Goal: Task Accomplishment & Management: Manage account settings

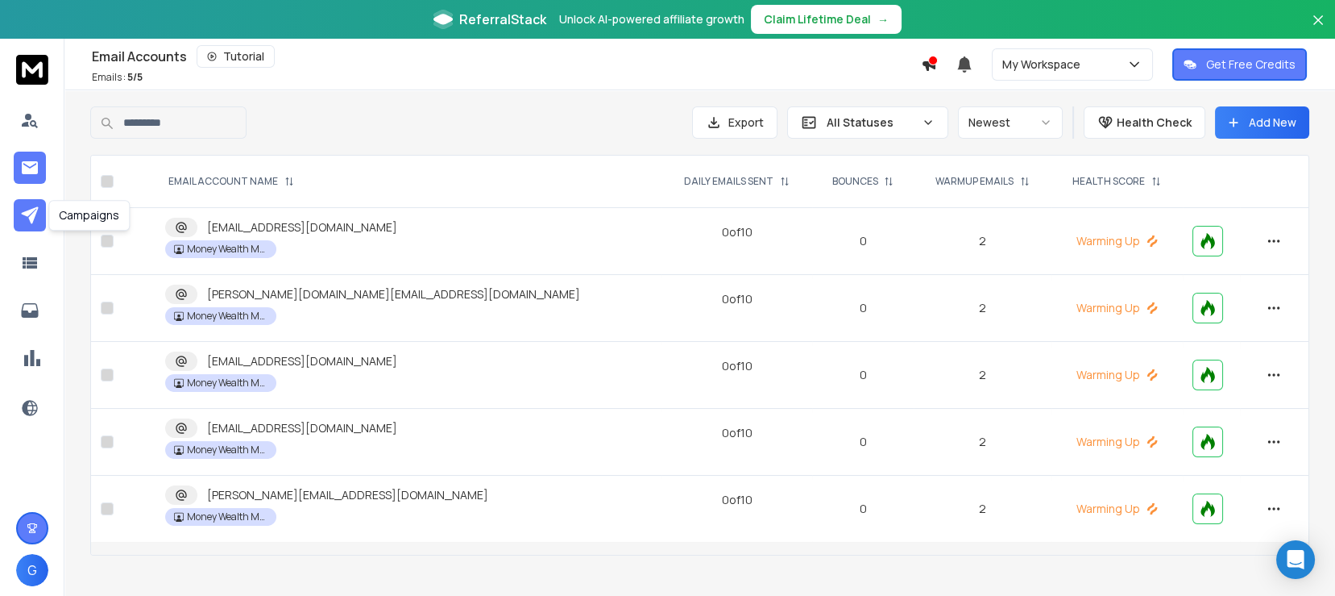
click at [30, 219] on icon at bounding box center [29, 215] width 19 height 19
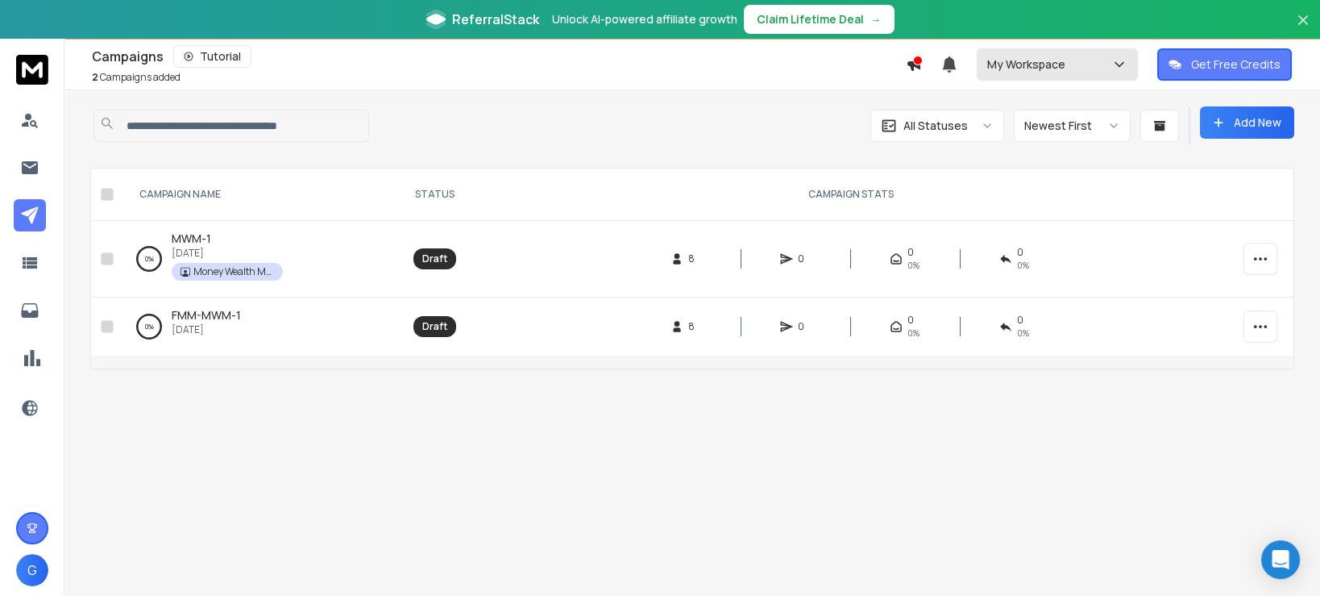
click at [1050, 63] on p "My Workspace" at bounding box center [1029, 64] width 85 height 16
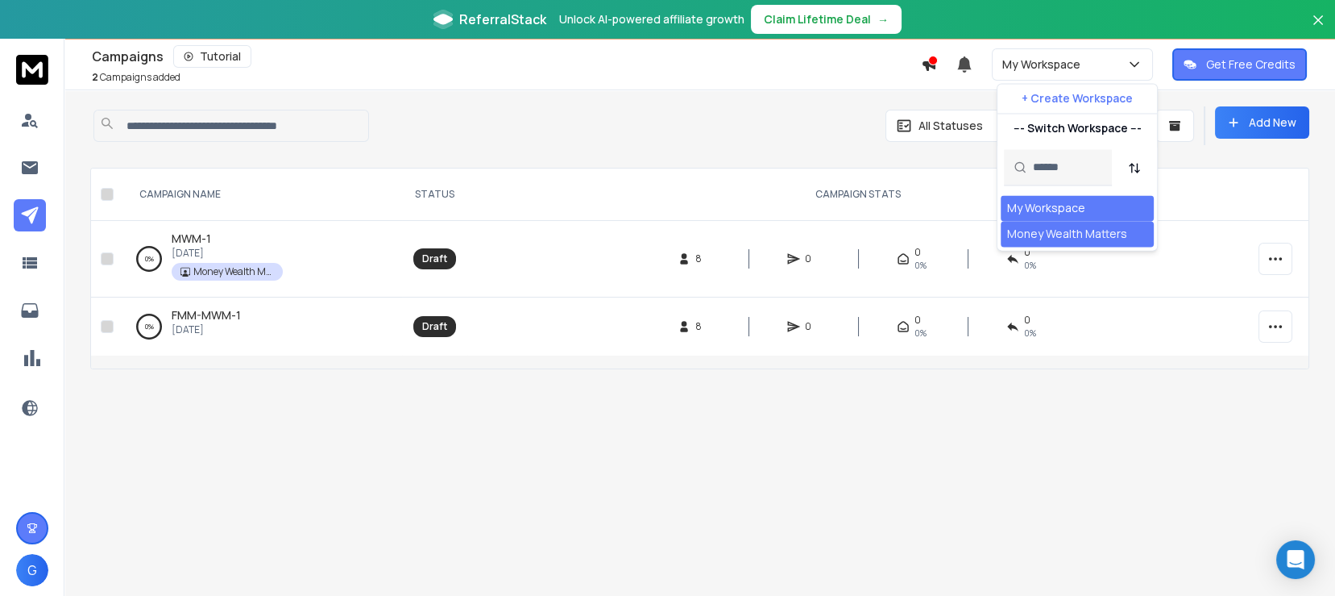
click at [1028, 230] on div "Money Wealth Matters" at bounding box center [1067, 234] width 120 height 16
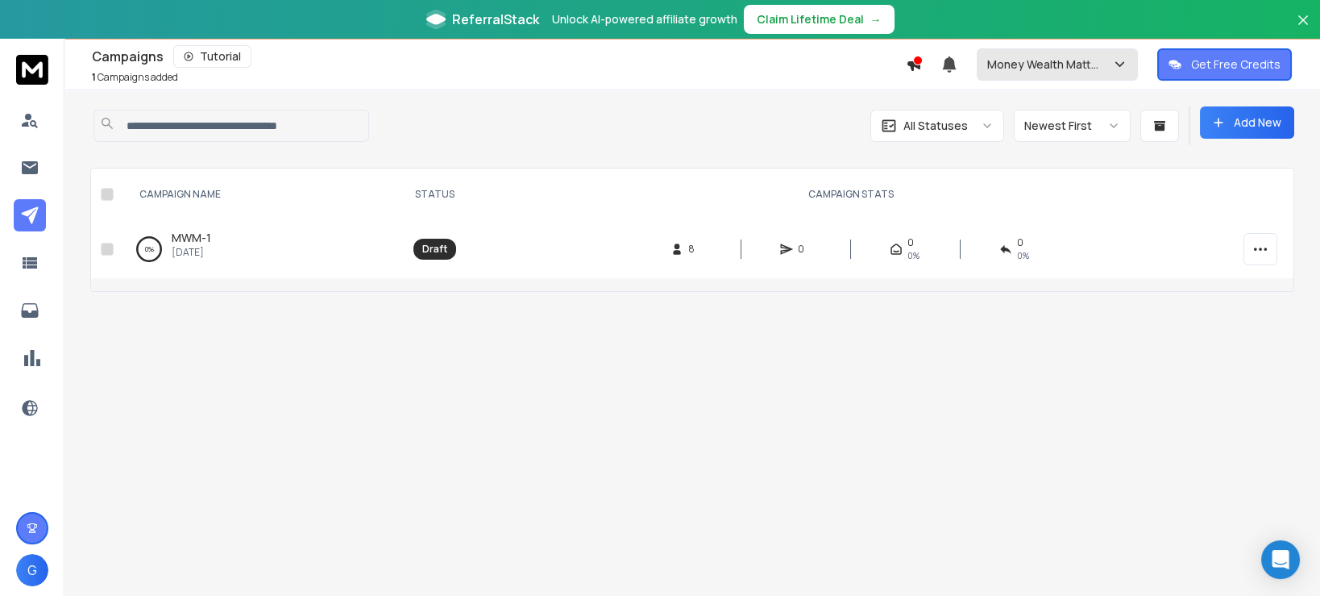
click at [1112, 68] on p "Money Wealth Matters" at bounding box center [1049, 64] width 125 height 16
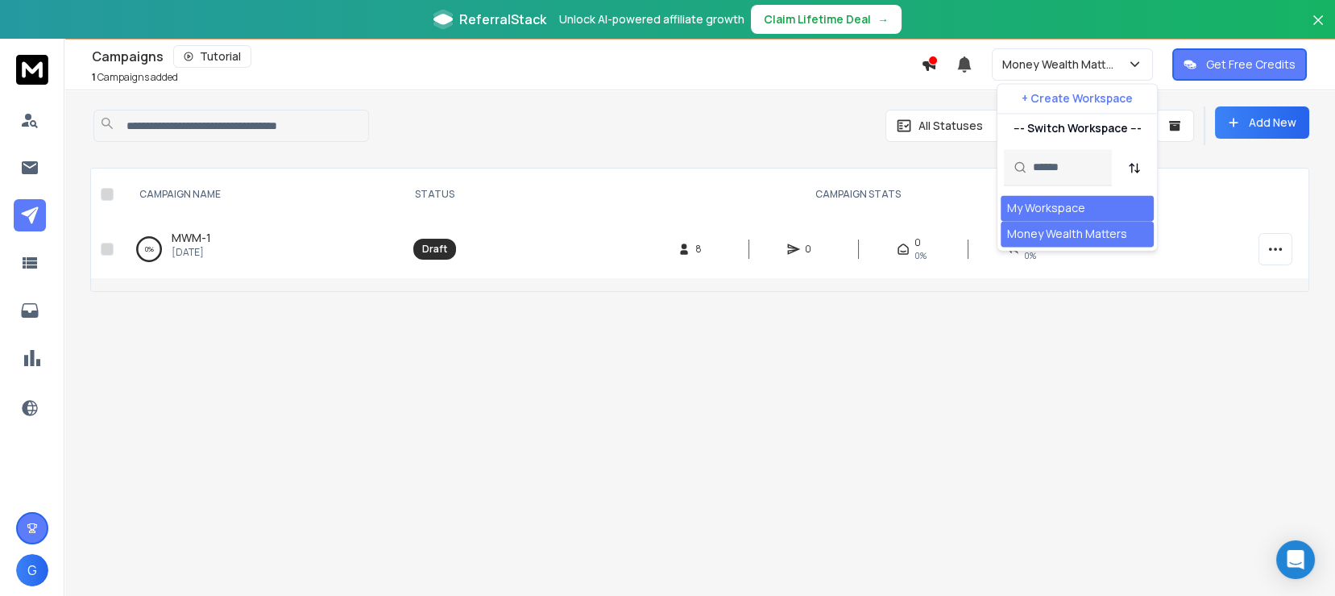
click at [1051, 209] on div "My Workspace" at bounding box center [1046, 208] width 78 height 16
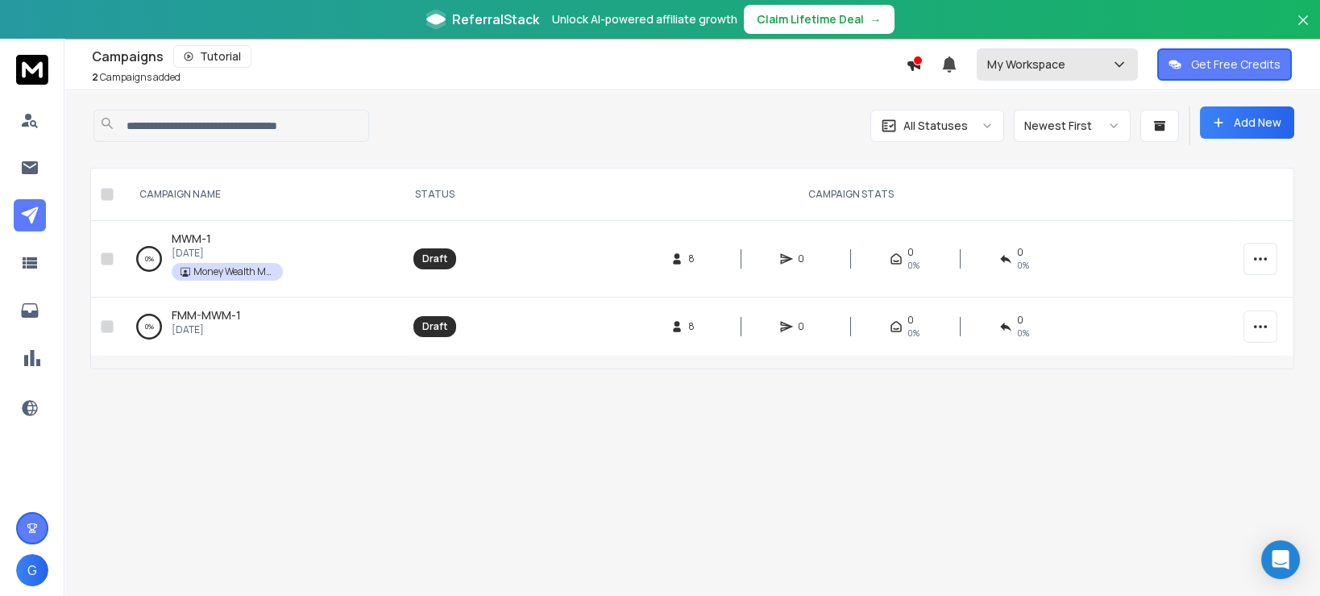
click at [1118, 64] on icon "button" at bounding box center [1119, 64] width 16 height 16
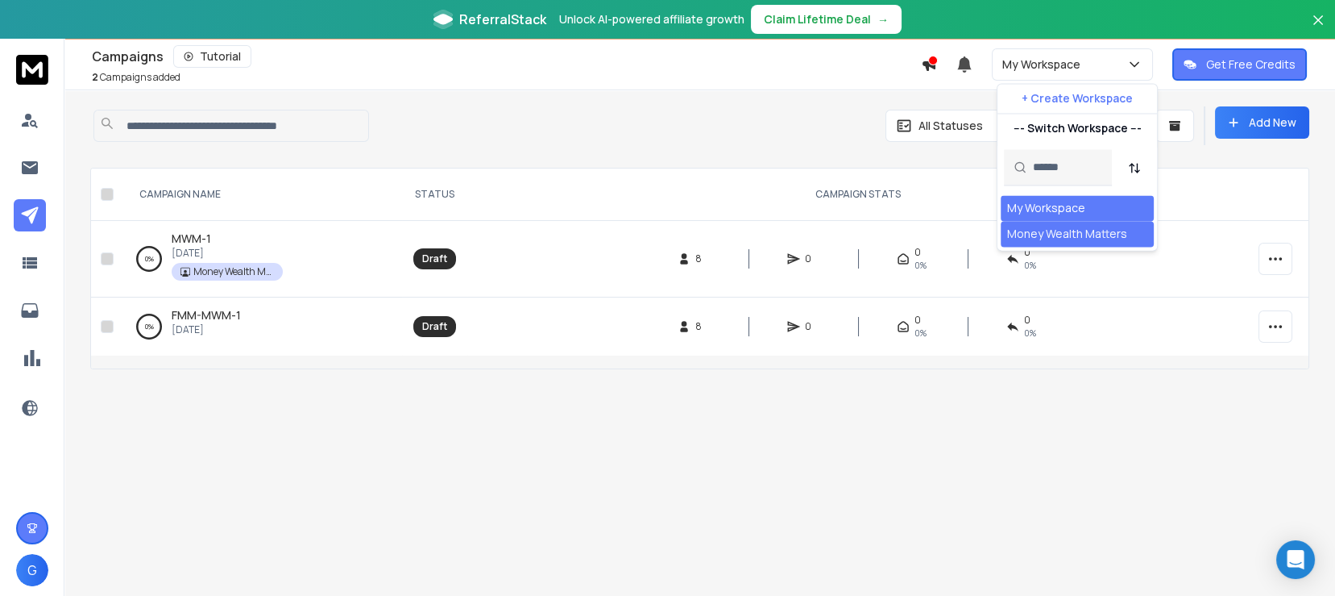
click at [1038, 229] on div "Money Wealth Matters" at bounding box center [1067, 234] width 120 height 16
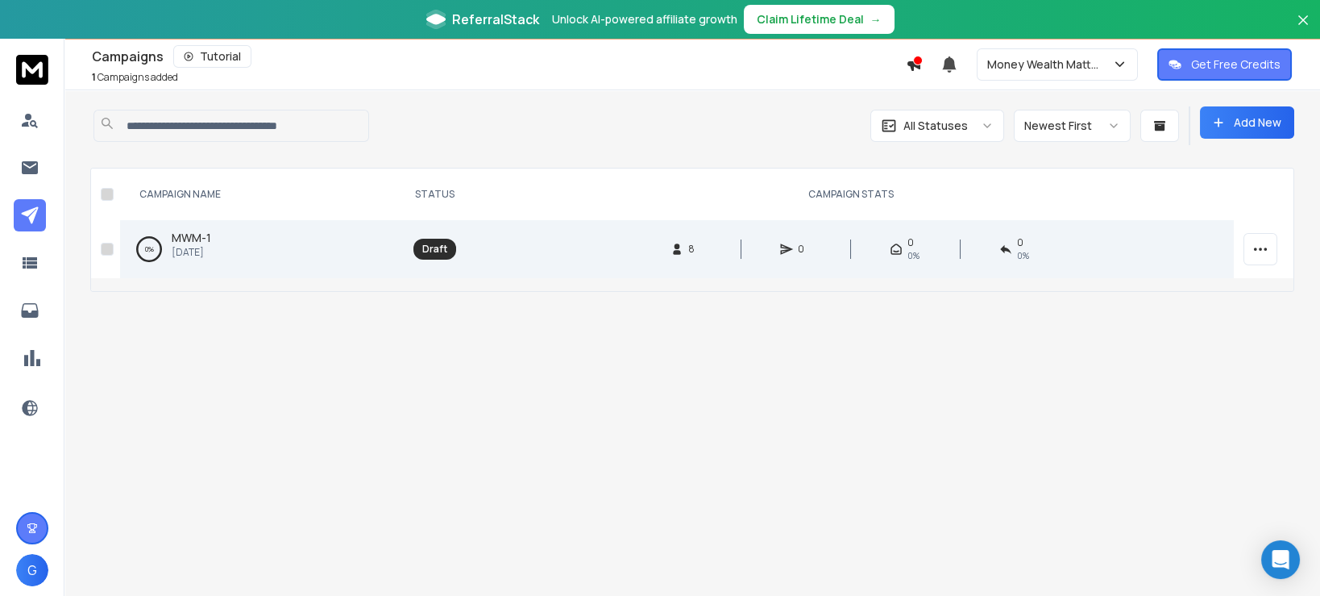
click at [197, 246] on p "[DATE]" at bounding box center [191, 252] width 39 height 13
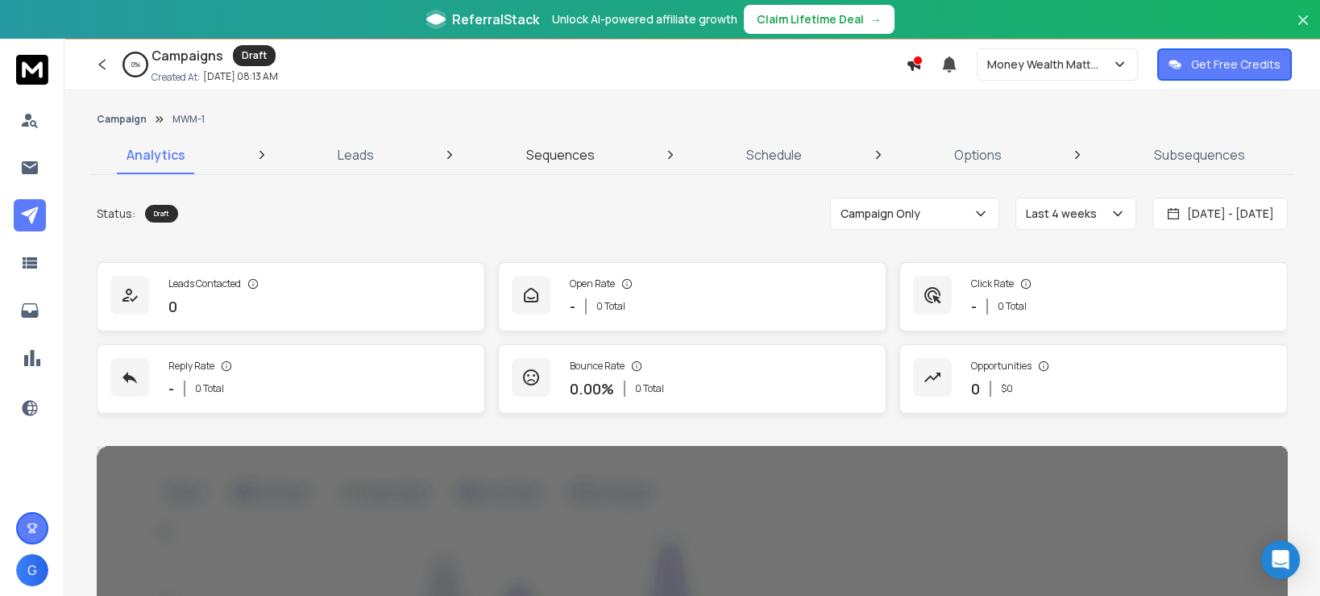
click at [586, 153] on p "Sequences" at bounding box center [560, 154] width 69 height 19
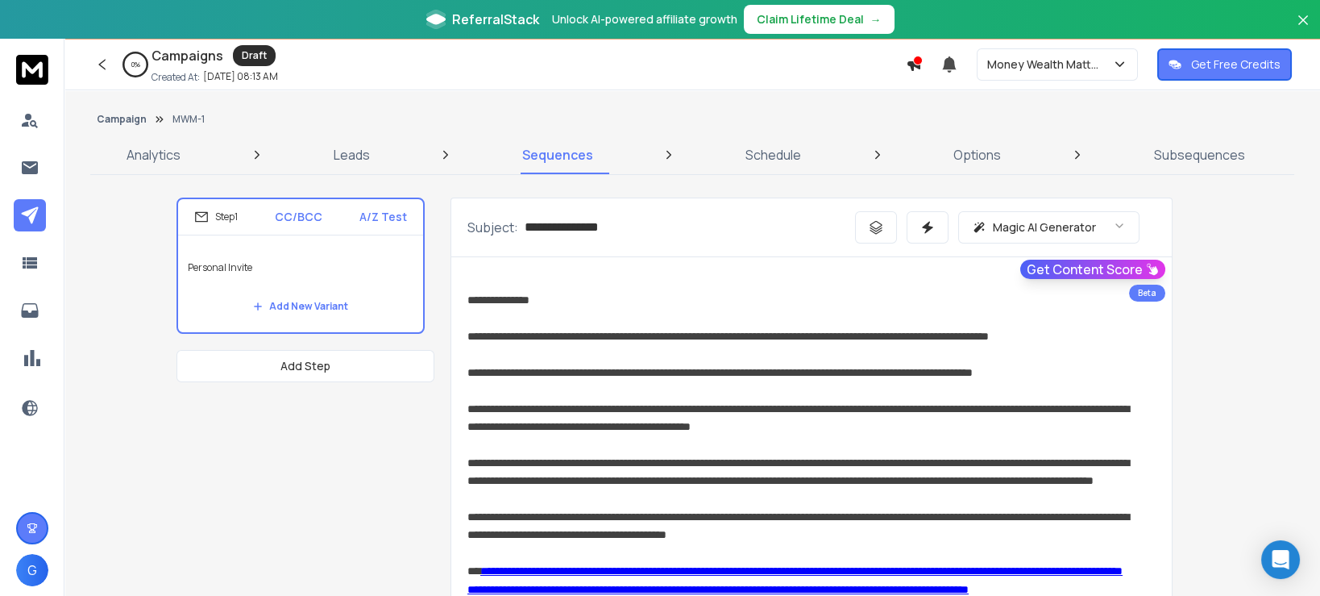
click at [133, 119] on button "Campaign" at bounding box center [122, 119] width 50 height 13
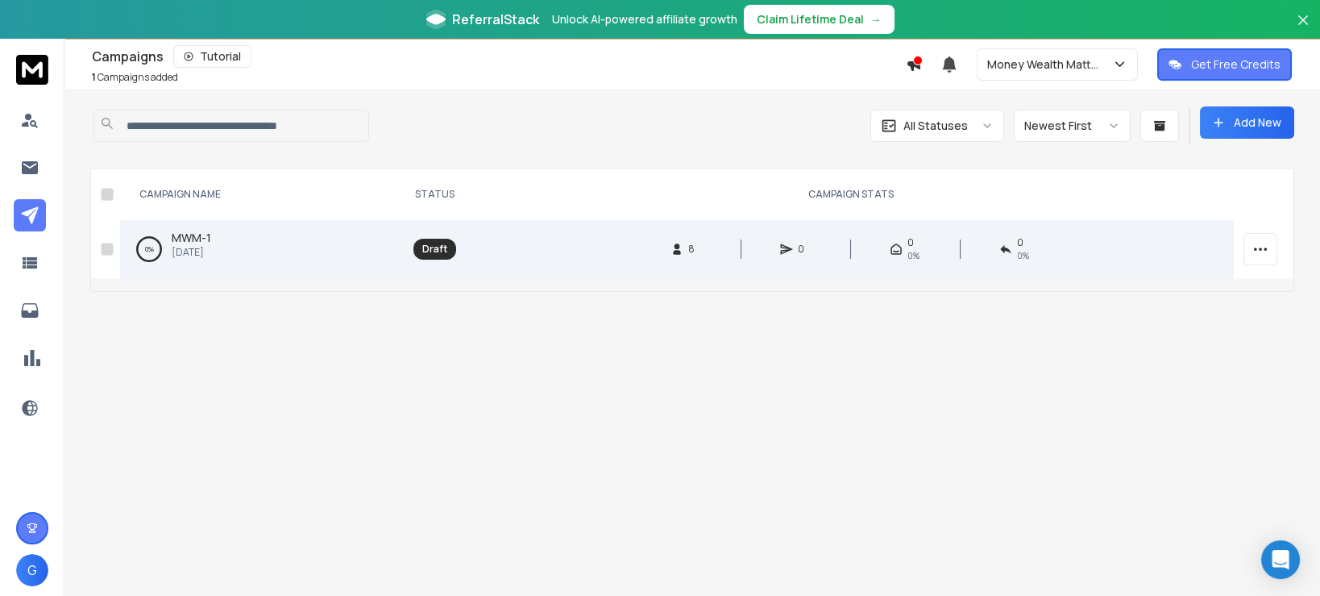
click at [1260, 245] on icon "button" at bounding box center [1260, 249] width 16 height 16
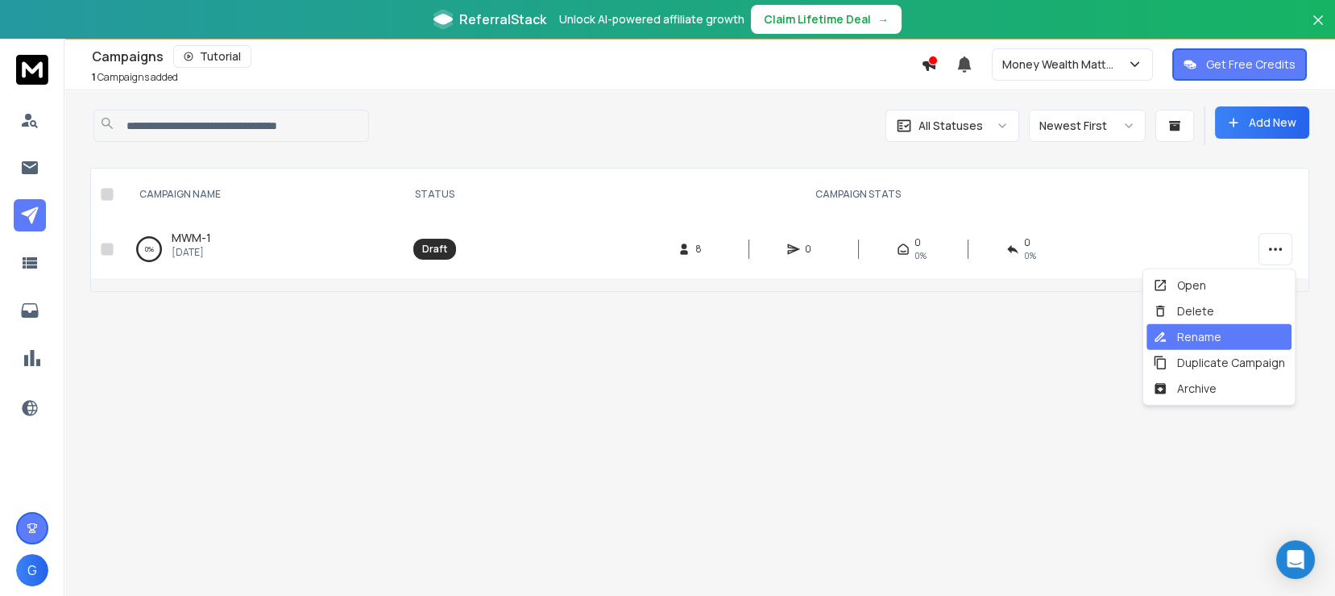
click at [1214, 333] on div "Rename" at bounding box center [1187, 337] width 69 height 16
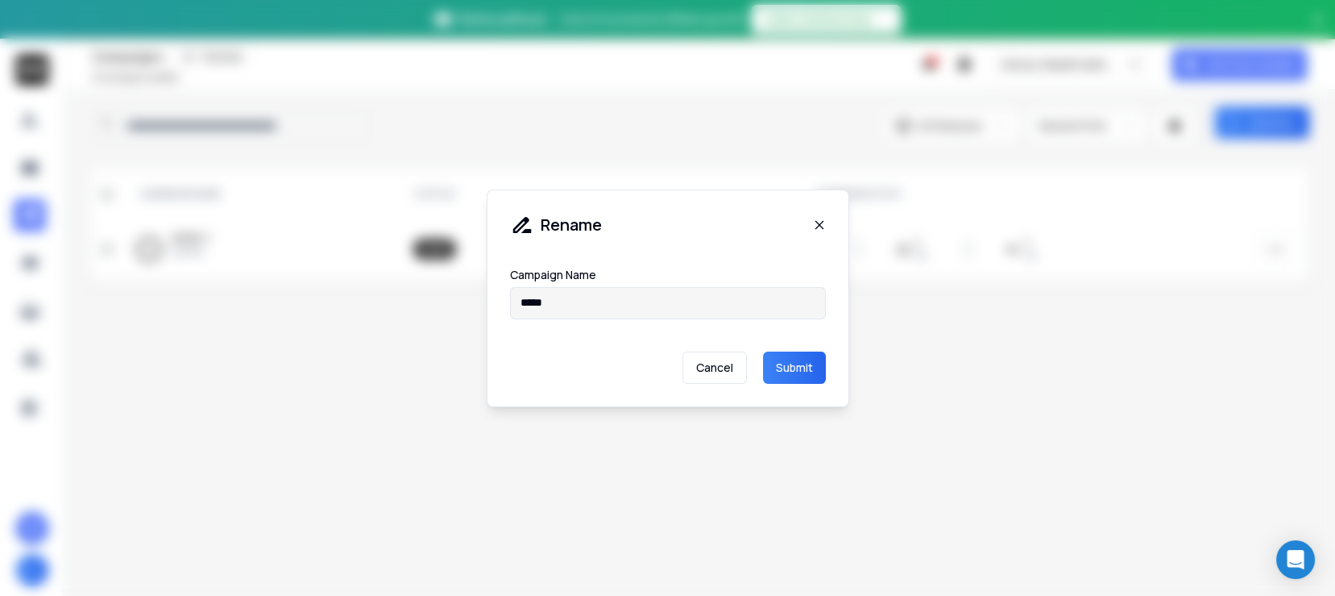
click at [615, 304] on input "*****" at bounding box center [668, 303] width 316 height 32
type input "**********"
click at [774, 378] on button "Submit" at bounding box center [794, 367] width 63 height 32
